Goal: Communication & Community: Participate in discussion

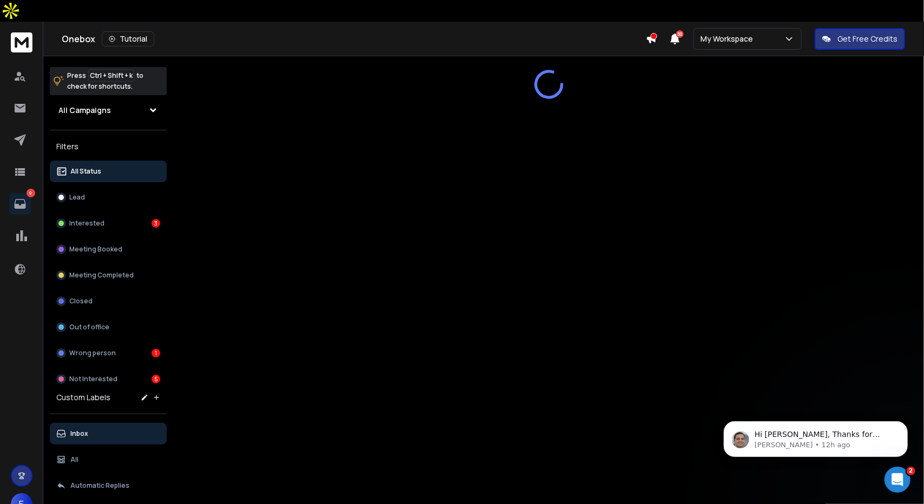
click at [887, 483] on div "Open Intercom Messenger" at bounding box center [897, 480] width 36 height 36
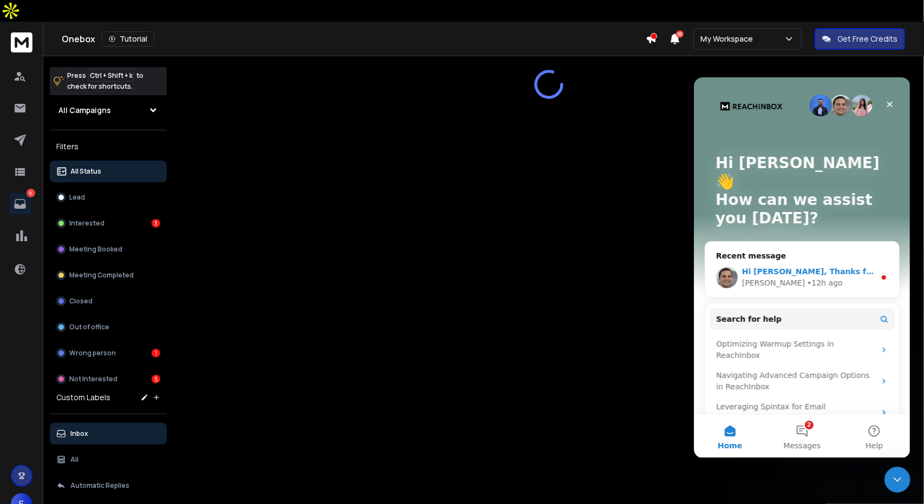
click at [813, 277] on div "[PERSON_NAME] • 12h ago" at bounding box center [807, 282] width 133 height 11
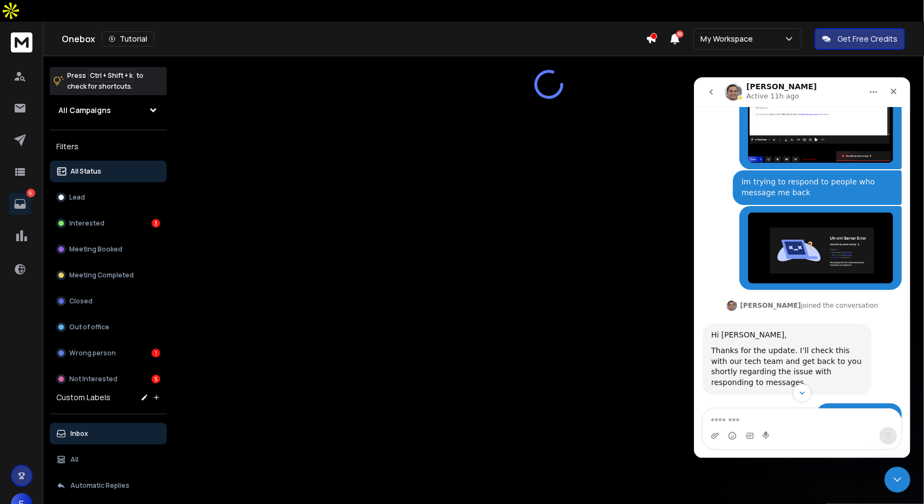
scroll to position [528, 0]
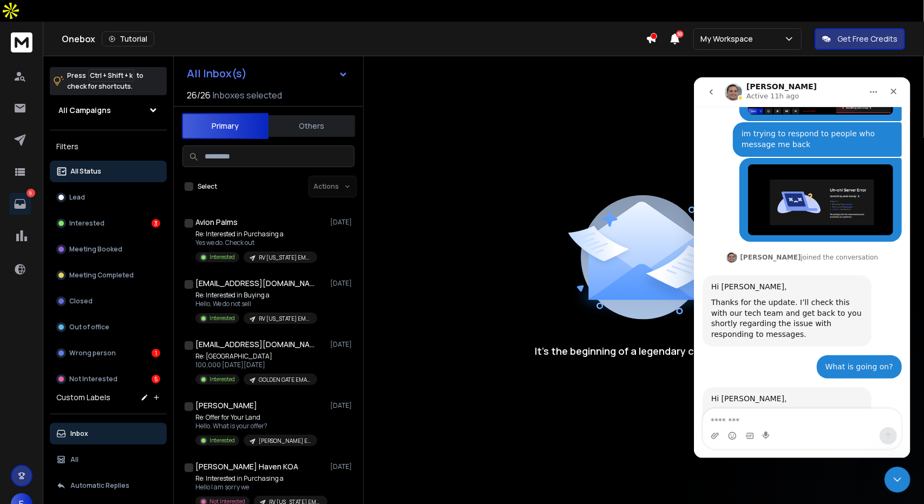
click at [302, 114] on button "Others" at bounding box center [311, 126] width 87 height 24
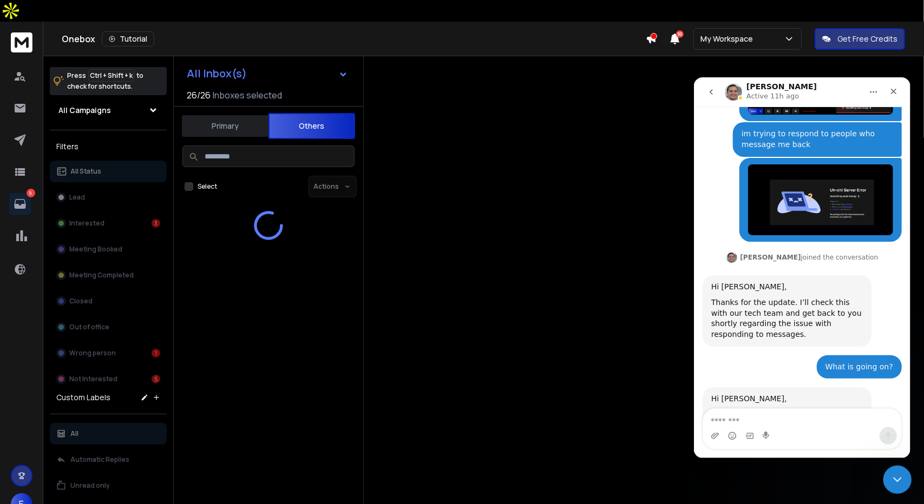
click at [899, 477] on icon "Close Intercom Messenger" at bounding box center [895, 478] width 13 height 13
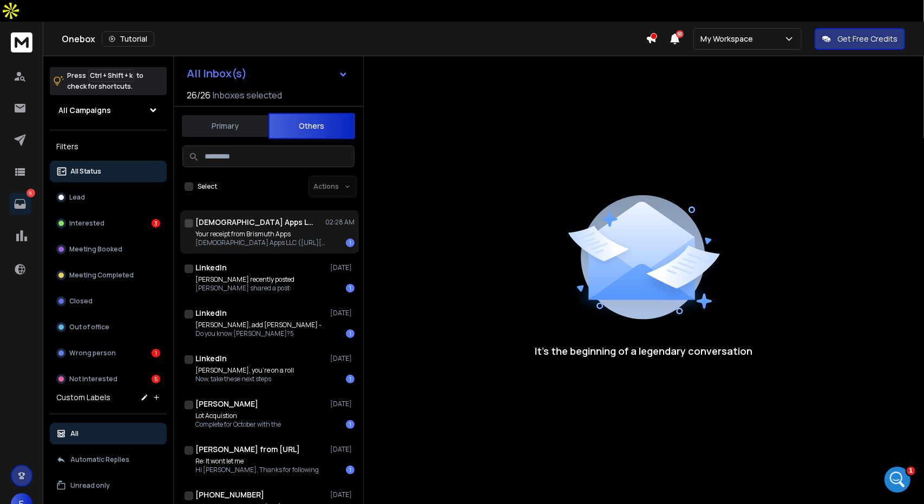
click at [304, 230] on p "Your receipt from Brismuth Apps" at bounding box center [260, 234] width 130 height 9
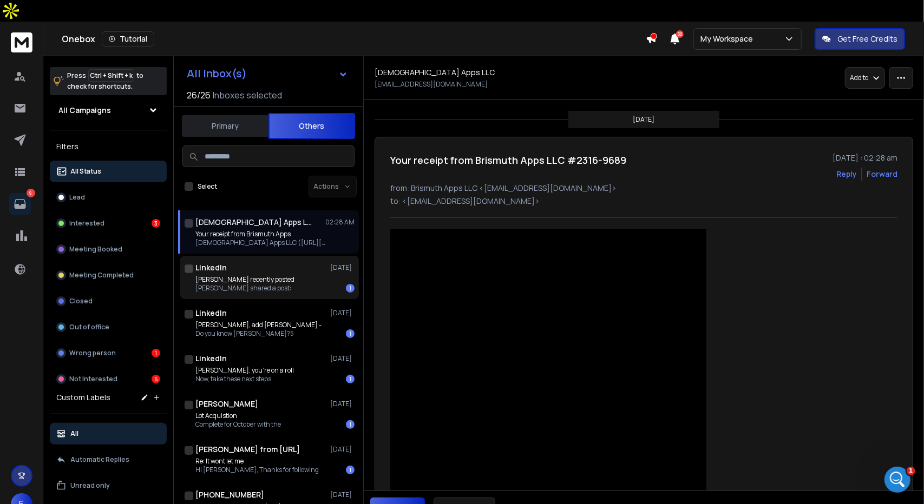
click at [288, 275] on div "[PERSON_NAME] recently posted [PERSON_NAME] shared a post: 1" at bounding box center [274, 283] width 159 height 17
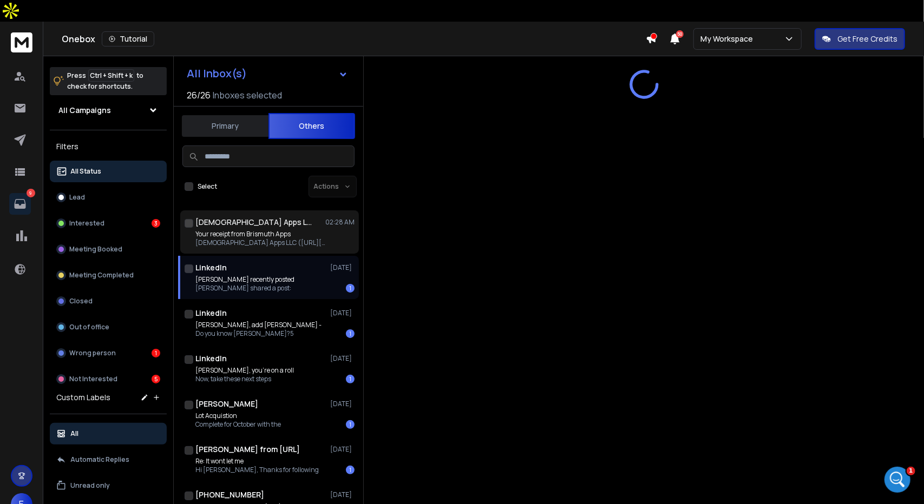
click at [293, 239] on p "[DEMOGRAPHIC_DATA] Apps LLC ([URL][DOMAIN_NAME]) [DEMOGRAPHIC_DATA]" at bounding box center [260, 243] width 130 height 9
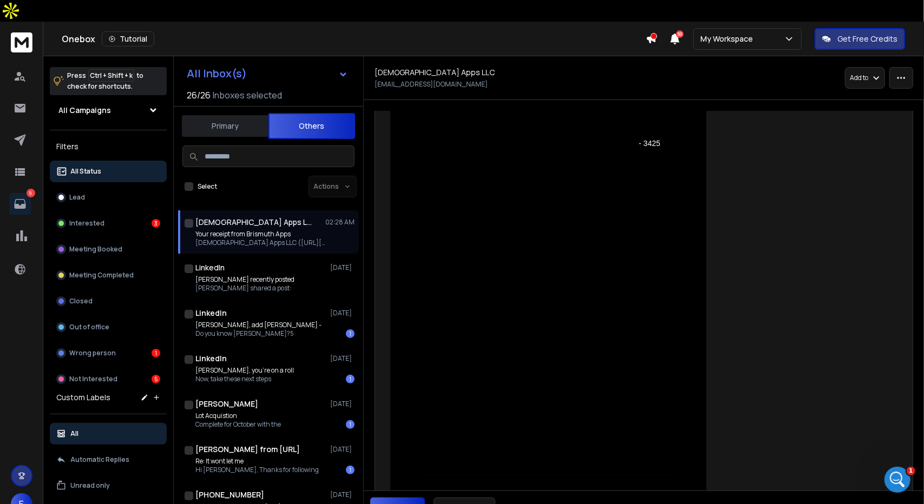
scroll to position [2218, 0]
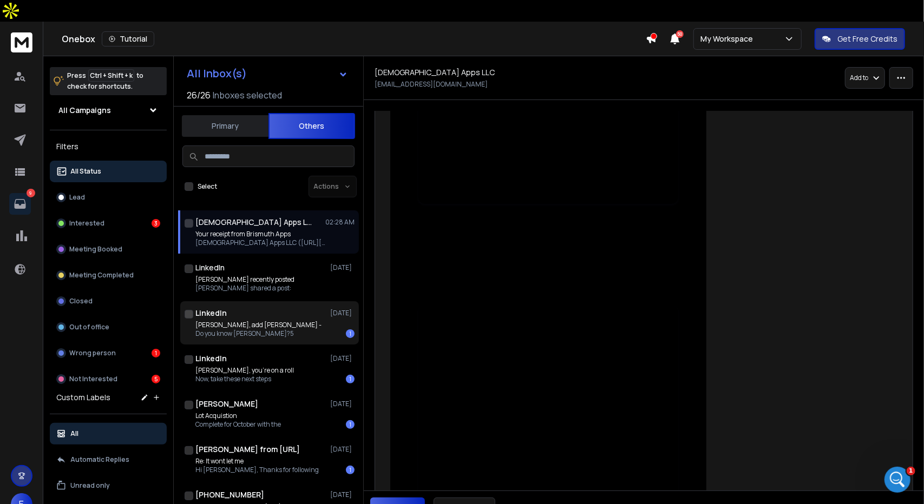
click at [288, 321] on div "[PERSON_NAME], add [PERSON_NAME] - Do you know [PERSON_NAME]?5 1" at bounding box center [274, 329] width 159 height 17
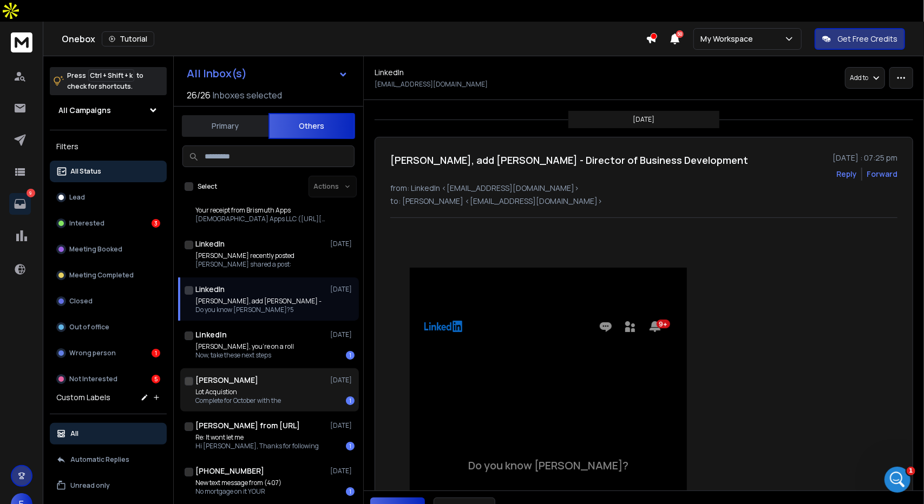
scroll to position [162, 0]
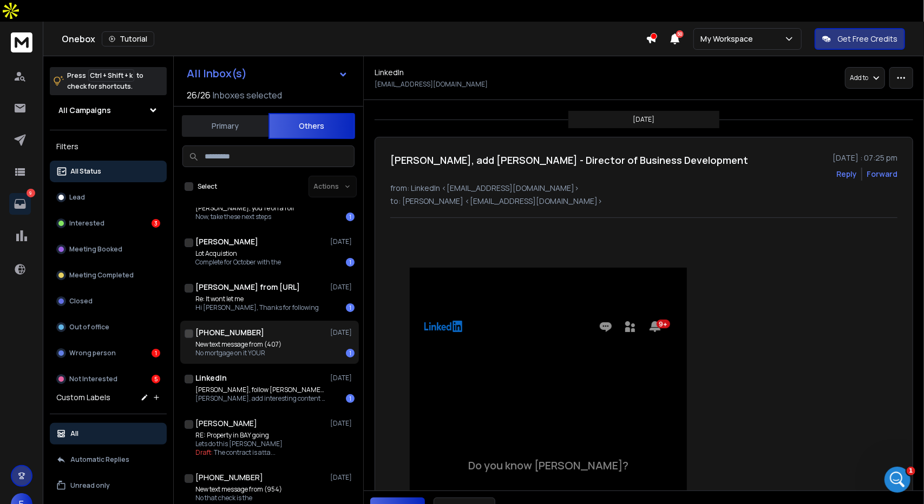
click at [288, 327] on div "[PHONE_NUMBER] [DATE] New text message from (407) No mortgage on it YOUR 1" at bounding box center [274, 342] width 159 height 30
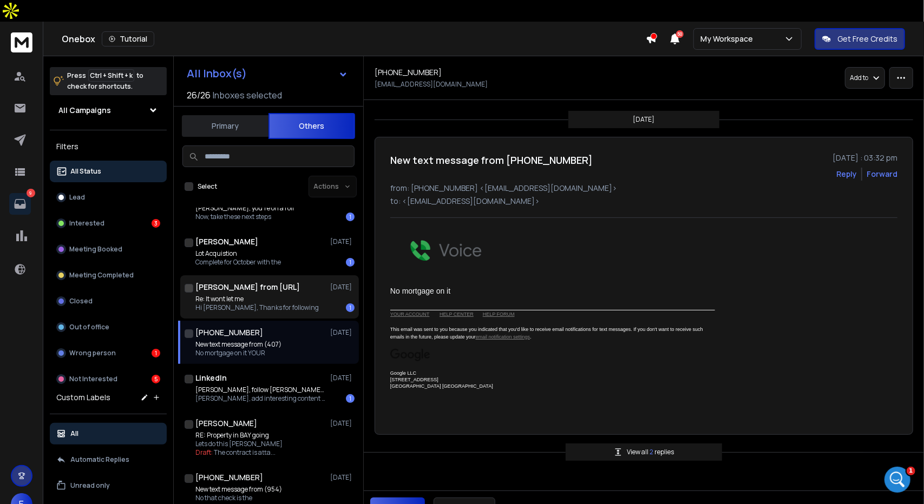
click at [294, 295] on div "Re: It wont let me Hi [PERSON_NAME], Thanks for following 1" at bounding box center [274, 303] width 159 height 17
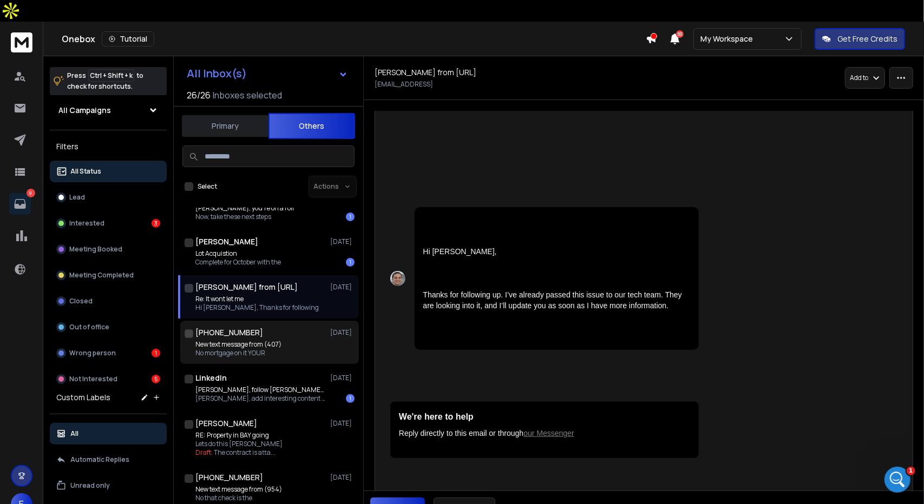
scroll to position [271, 0]
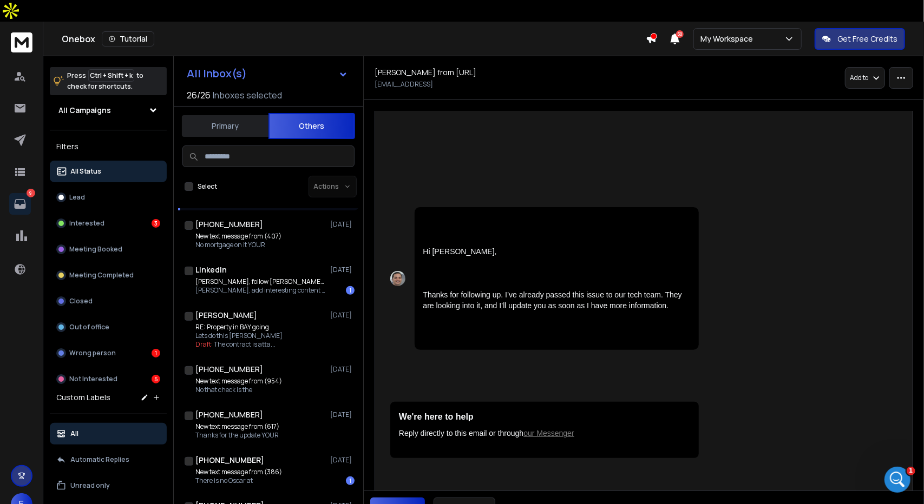
click at [319, 280] on div "Brismuth Apps LLC 02:28 AM Your receipt from Brismuth Apps Brismuth Apps LLC ([…" at bounding box center [268, 394] width 189 height 373
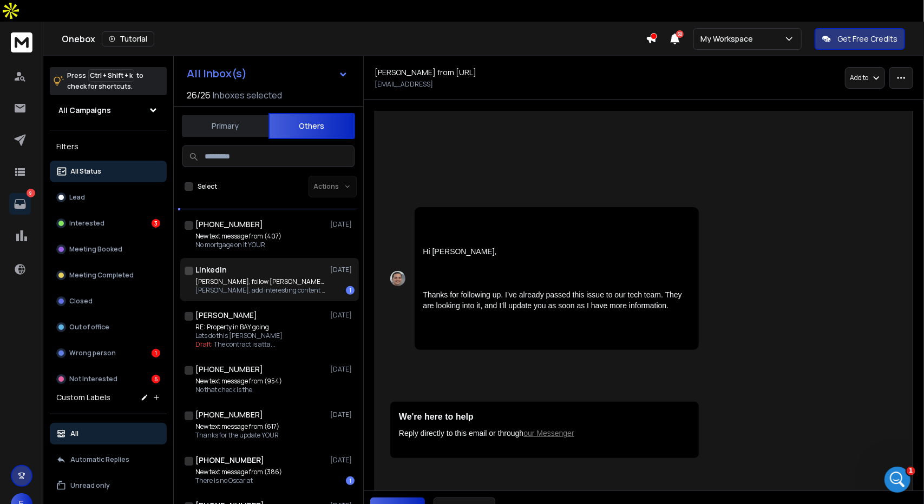
click at [319, 278] on div "[PERSON_NAME], follow [PERSON_NAME] - [PERSON_NAME], add interesting content to…" at bounding box center [274, 286] width 159 height 17
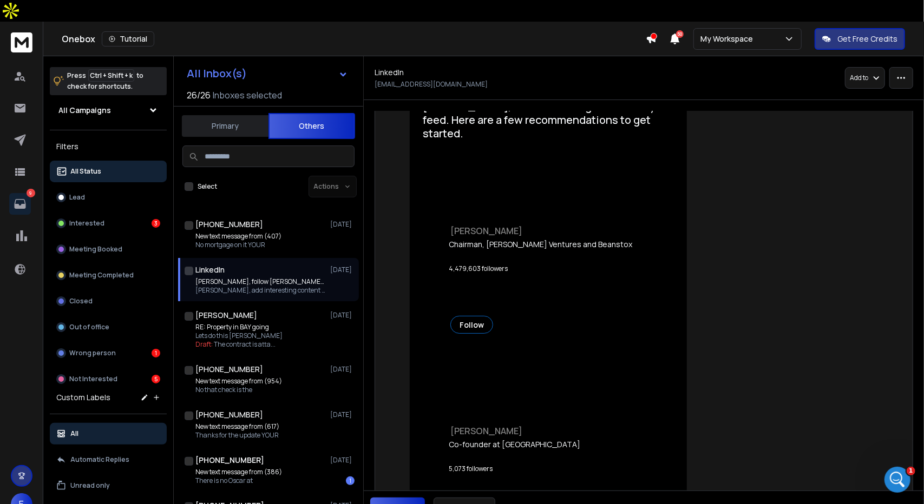
scroll to position [595, 0]
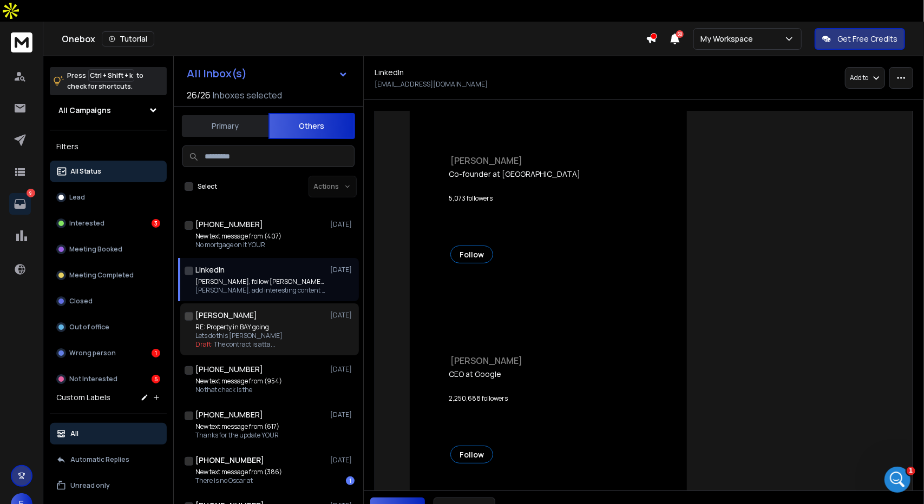
click at [309, 323] on div "RE: Property in BAY going Lets do this [PERSON_NAME] Draft: The contract is att…" at bounding box center [274, 336] width 159 height 26
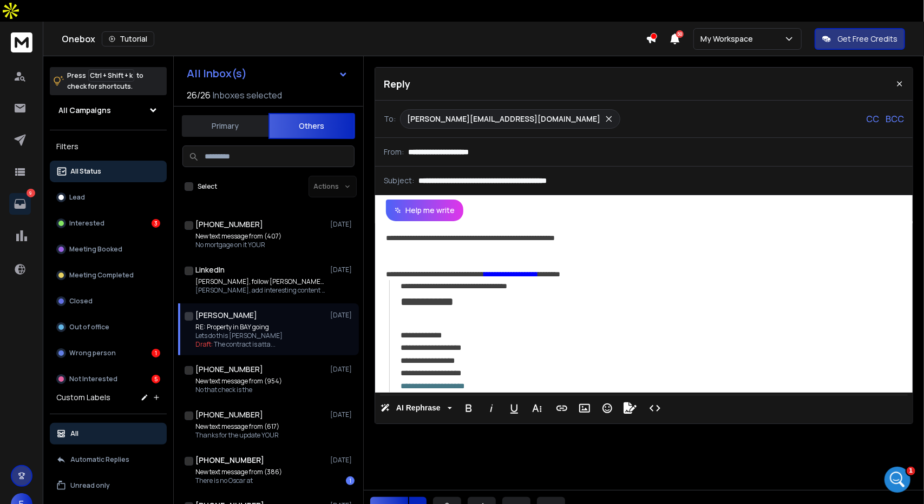
click at [391, 497] on button "Send" at bounding box center [389, 508] width 38 height 22
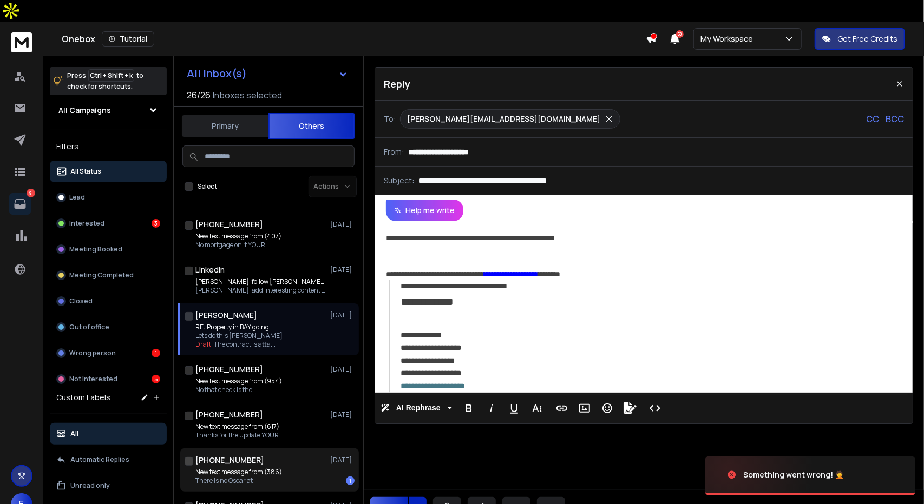
click at [278, 477] on p "There is no Oscar at" at bounding box center [238, 481] width 87 height 9
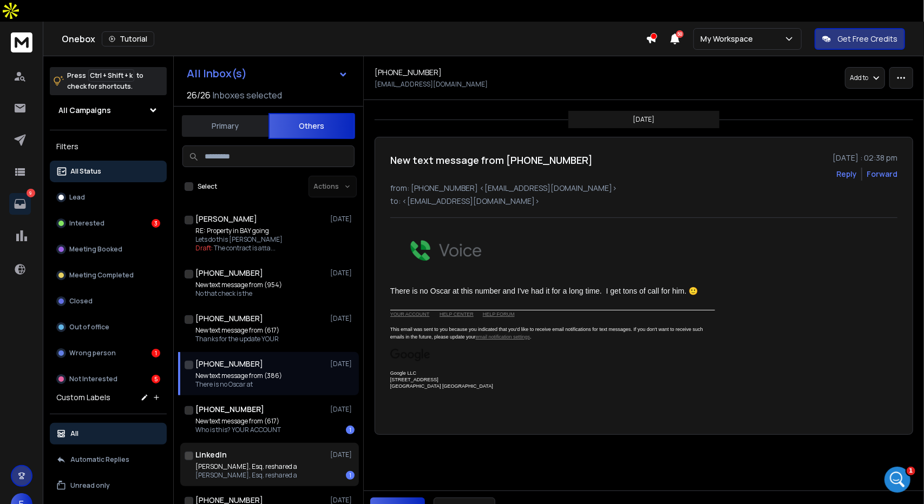
scroll to position [379, 0]
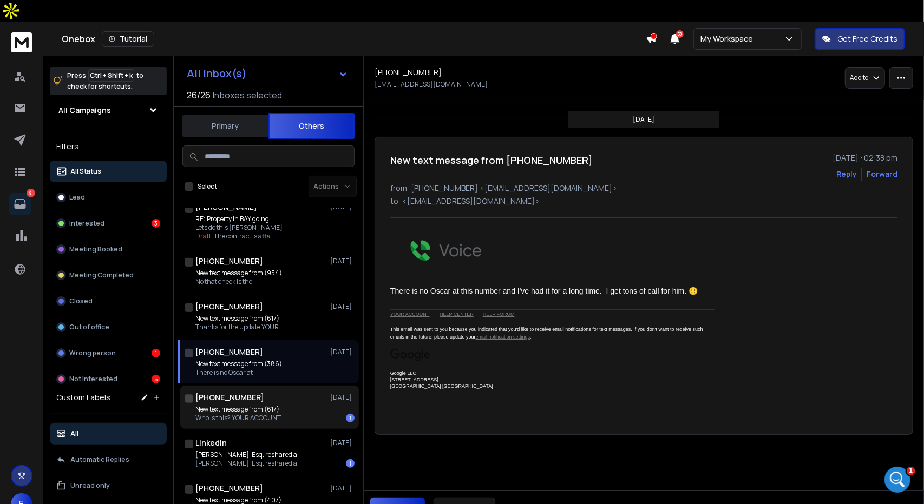
click at [281, 414] on p "Who is this? YOUR ACCOUNT" at bounding box center [237, 418] width 85 height 9
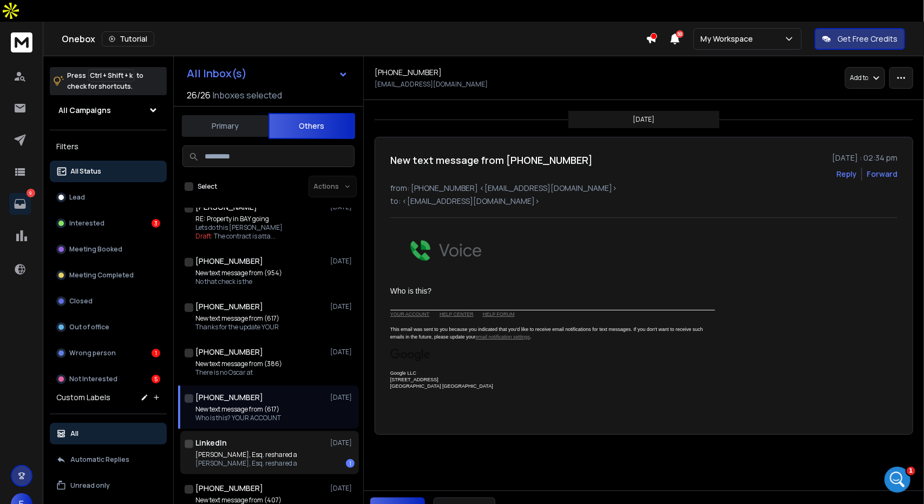
click at [282, 451] on p "[PERSON_NAME], Esq. reshared a" at bounding box center [246, 455] width 102 height 9
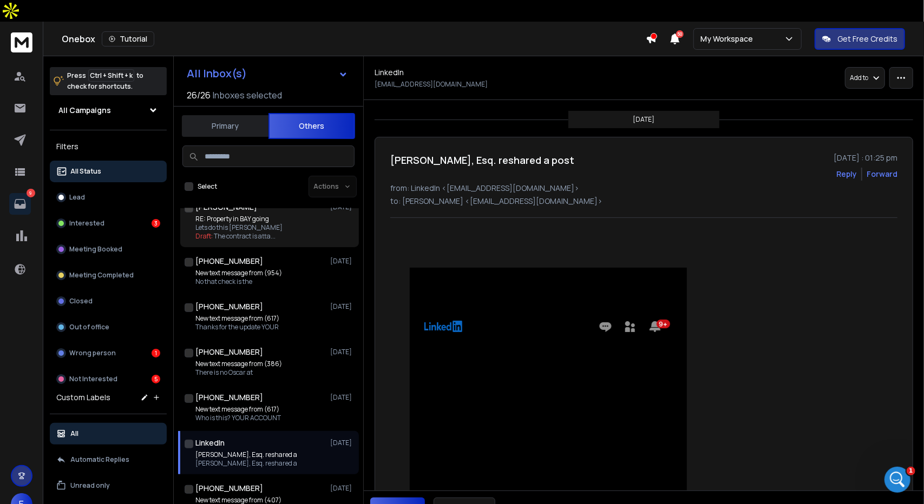
click at [292, 225] on div "Brismuth Apps LLC 02:28 AM Your receipt from Brismuth Apps Brismuth Apps LLC ([…" at bounding box center [268, 394] width 189 height 373
click at [292, 218] on div "RE: Property in BAY going Lets do this [PERSON_NAME] Draft: The contract is att…" at bounding box center [274, 228] width 159 height 26
